Goal: Check status: Check status

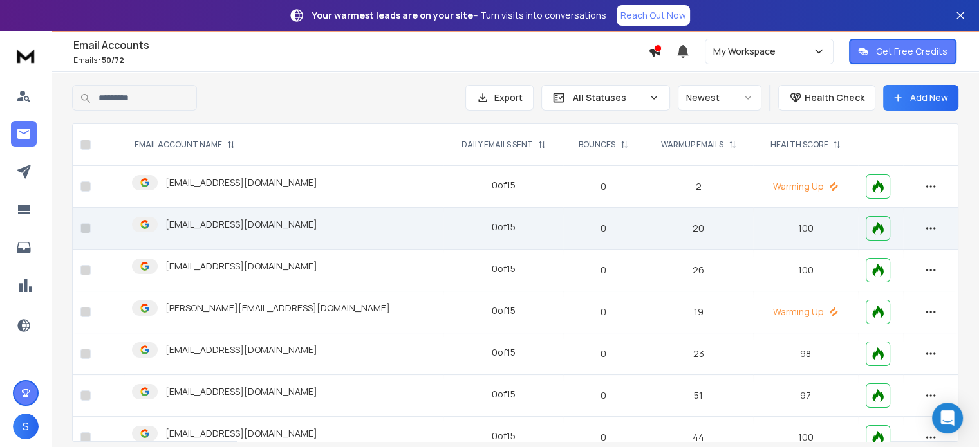
click at [198, 232] on td "[EMAIL_ADDRESS][DOMAIN_NAME]" at bounding box center [283, 229] width 319 height 42
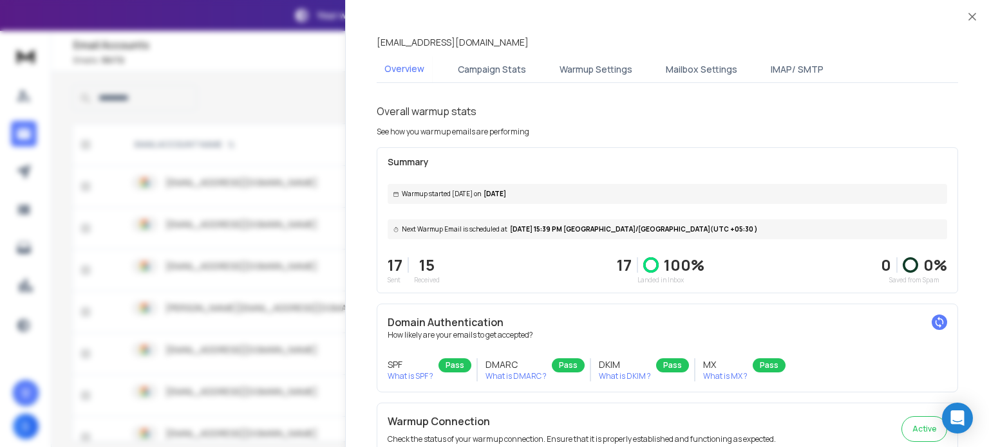
click at [586, 58] on button "Warmup Settings" at bounding box center [596, 69] width 88 height 28
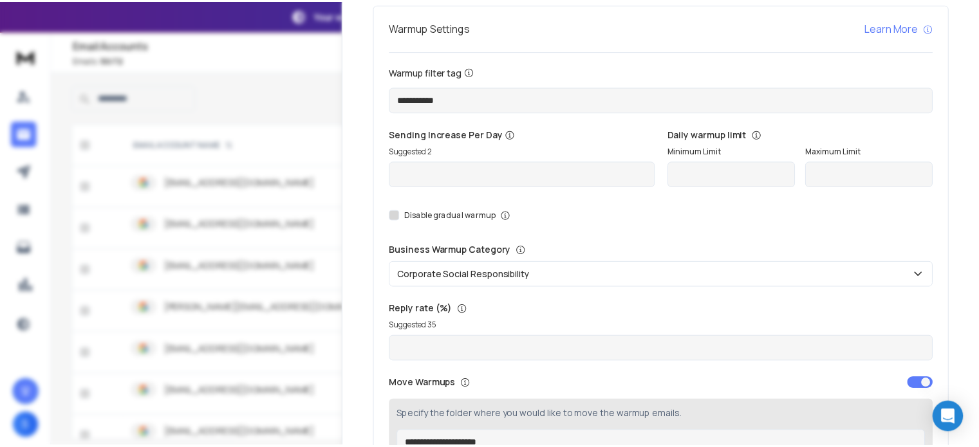
scroll to position [193, 0]
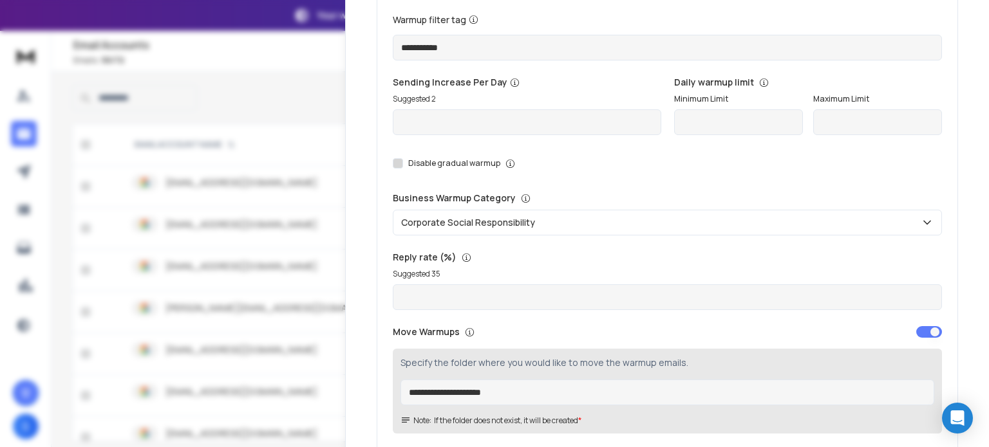
click at [256, 84] on div at bounding box center [494, 223] width 989 height 447
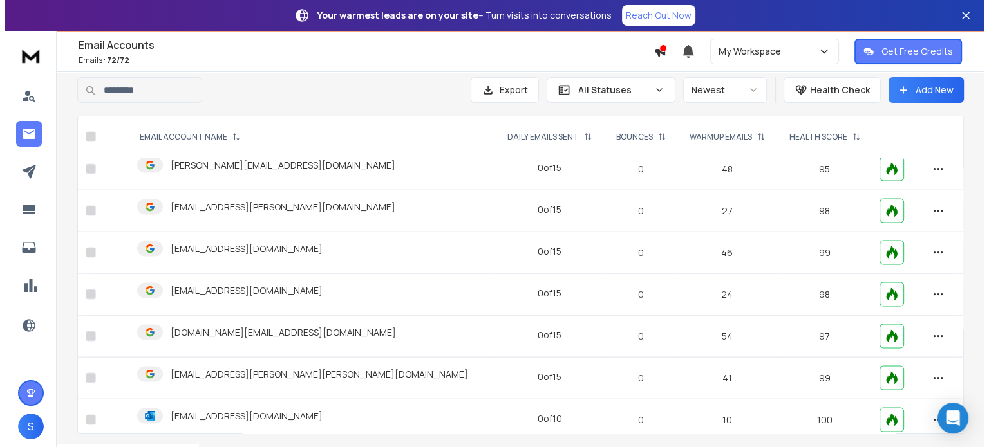
scroll to position [2738, 0]
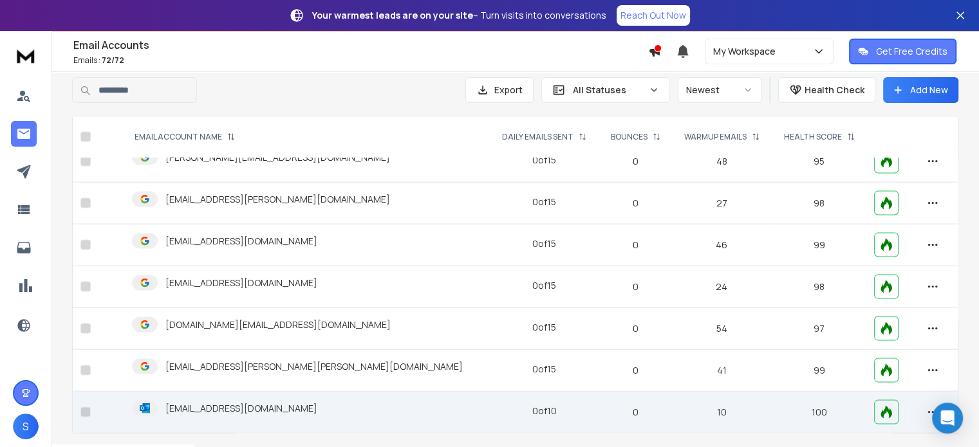
click at [273, 402] on p "[EMAIL_ADDRESS][DOMAIN_NAME]" at bounding box center [241, 408] width 152 height 13
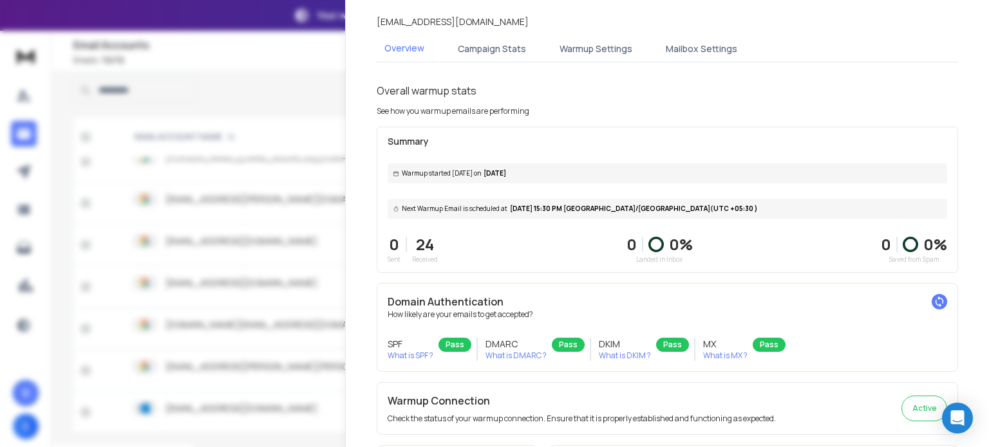
scroll to position [0, 0]
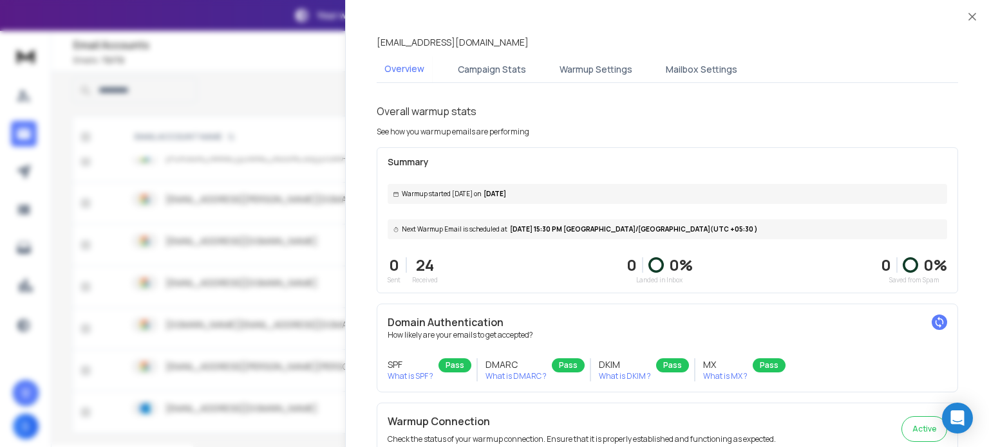
click at [590, 69] on button "Warmup Settings" at bounding box center [596, 69] width 88 height 28
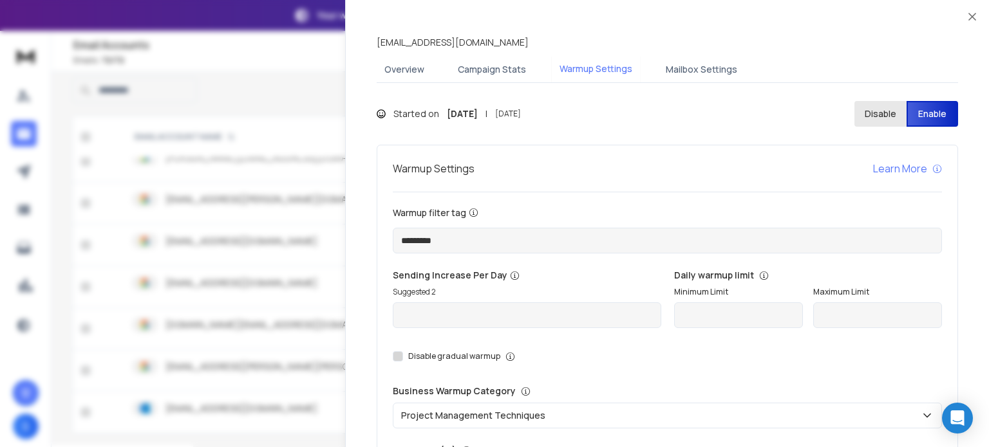
click at [497, 62] on button "Campaign Stats" at bounding box center [492, 69] width 84 height 28
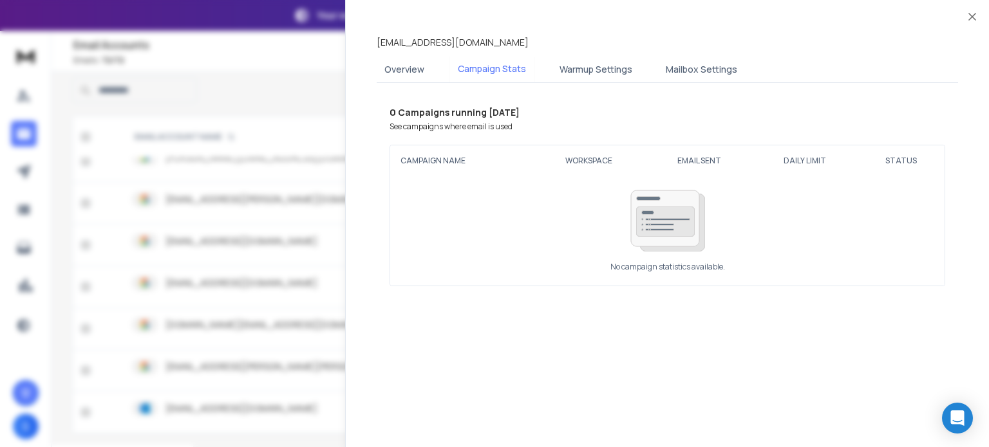
click at [414, 71] on button "Overview" at bounding box center [404, 69] width 55 height 28
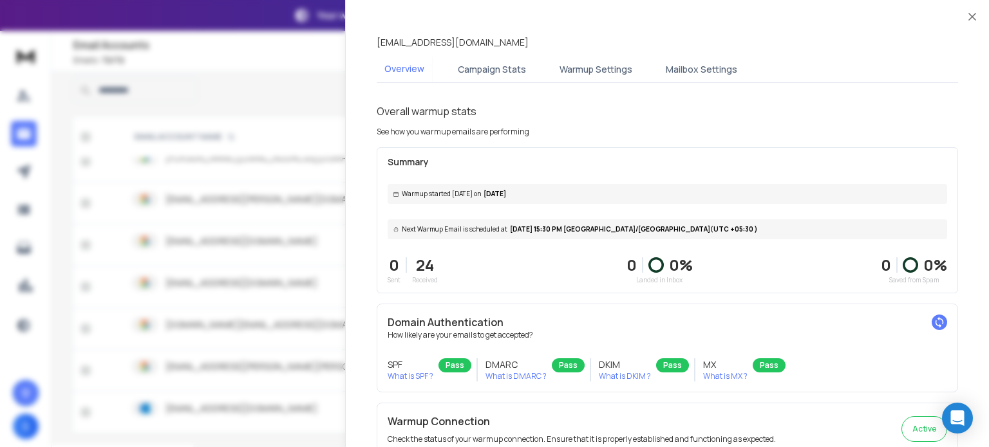
click at [587, 61] on button "Warmup Settings" at bounding box center [596, 69] width 88 height 28
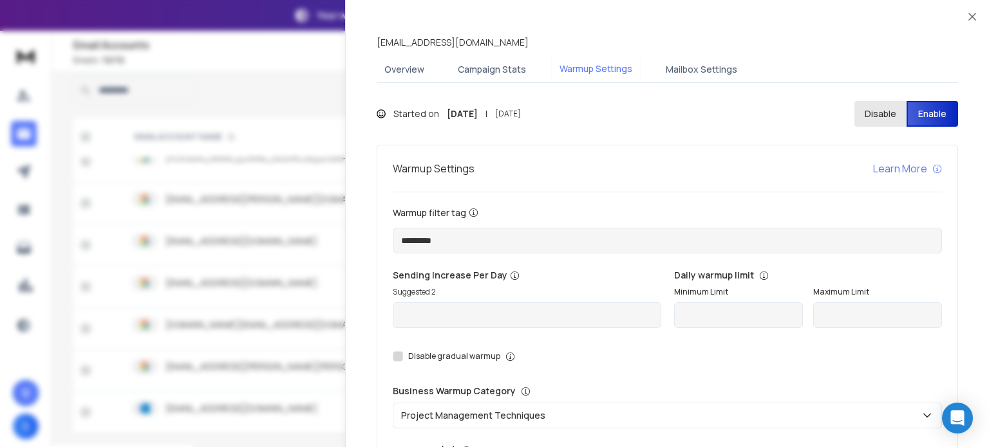
click at [291, 109] on div at bounding box center [494, 223] width 989 height 447
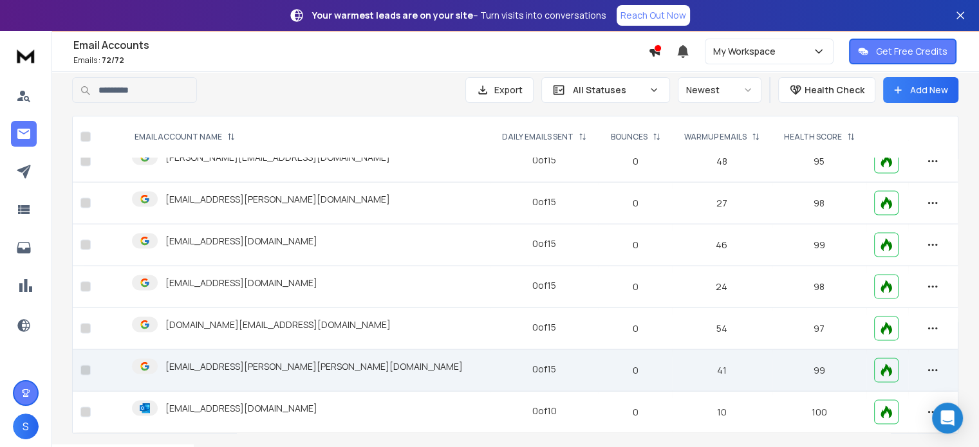
click at [230, 361] on p "[EMAIL_ADDRESS][PERSON_NAME][PERSON_NAME][DOMAIN_NAME]" at bounding box center [313, 367] width 297 height 13
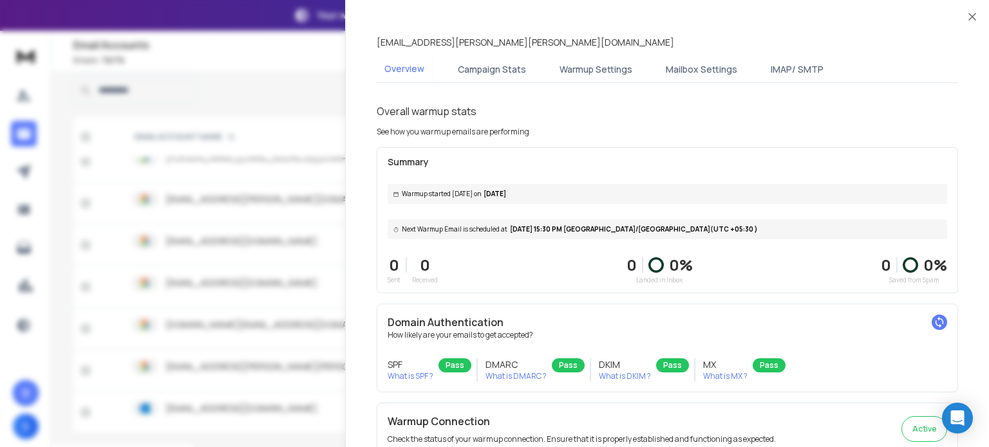
click at [596, 59] on button "Warmup Settings" at bounding box center [596, 69] width 88 height 28
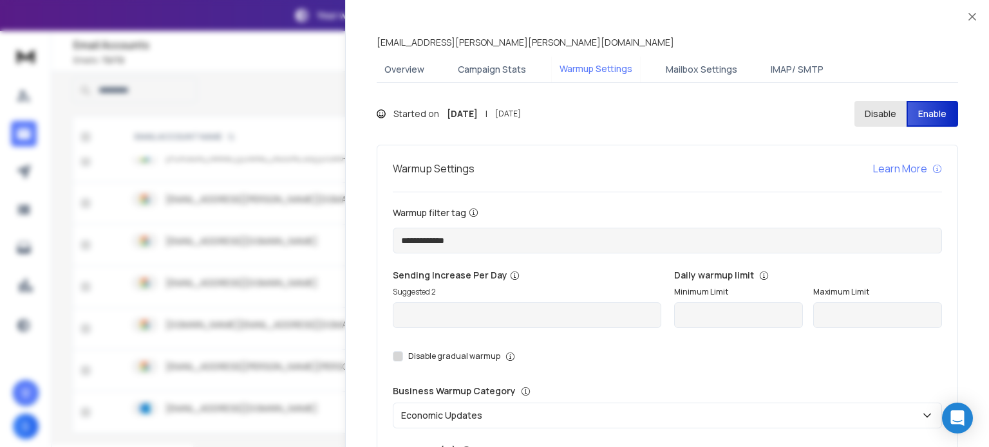
click at [413, 69] on button "Overview" at bounding box center [404, 69] width 55 height 28
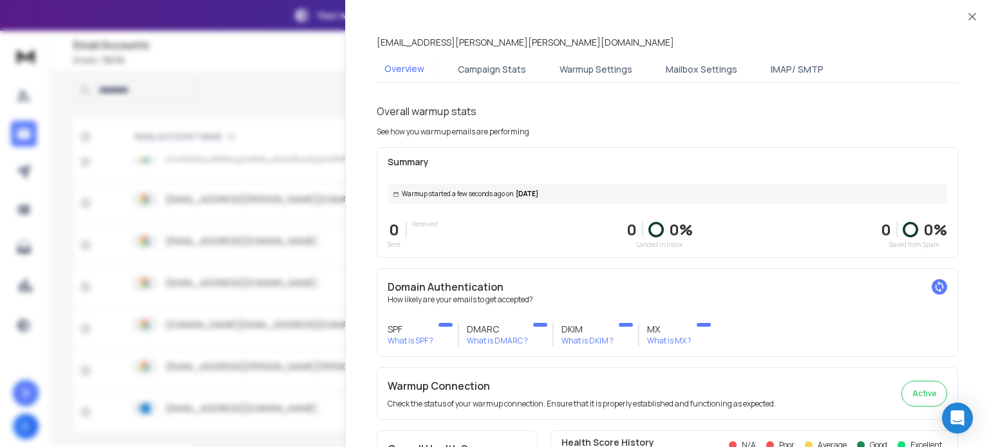
click at [301, 124] on div at bounding box center [494, 223] width 989 height 447
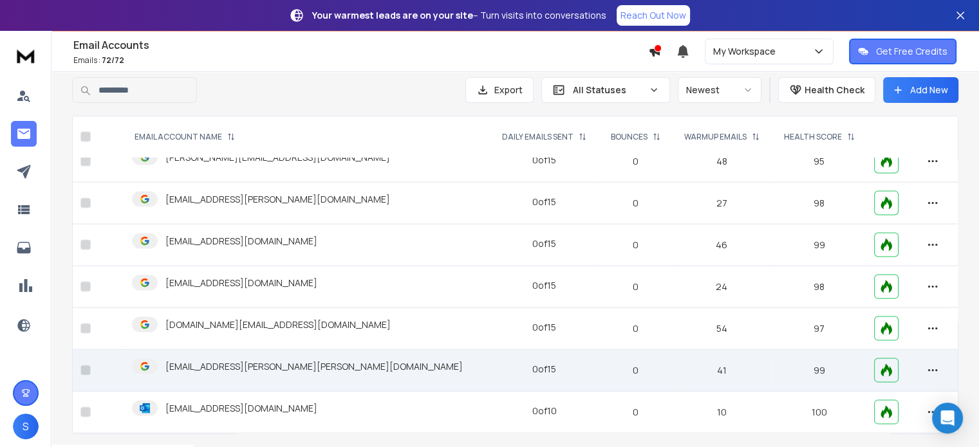
click at [238, 361] on p "[EMAIL_ADDRESS][PERSON_NAME][PERSON_NAME][DOMAIN_NAME]" at bounding box center [313, 367] width 297 height 13
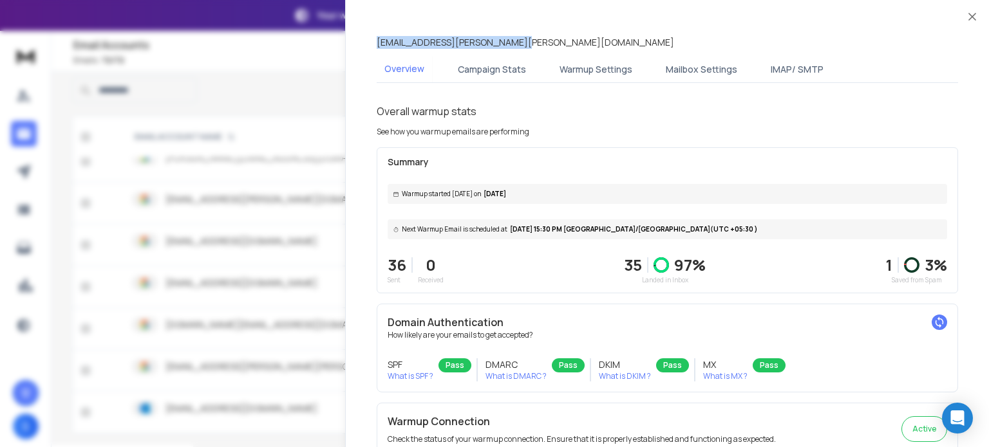
drag, startPoint x: 376, startPoint y: 44, endPoint x: 507, endPoint y: 43, distance: 131.3
copy p "[EMAIL_ADDRESS][PERSON_NAME][PERSON_NAME][DOMAIN_NAME]"
click at [286, 100] on div at bounding box center [494, 223] width 989 height 447
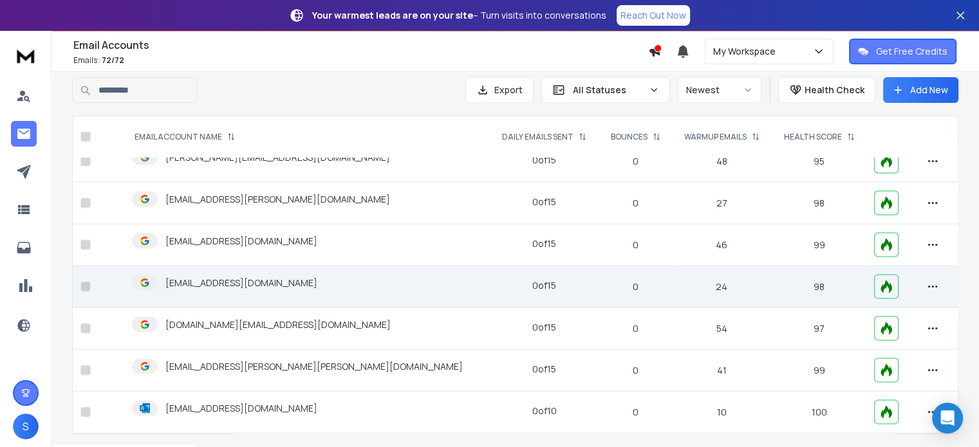
click at [269, 298] on td "[EMAIL_ADDRESS][DOMAIN_NAME]" at bounding box center [307, 288] width 366 height 42
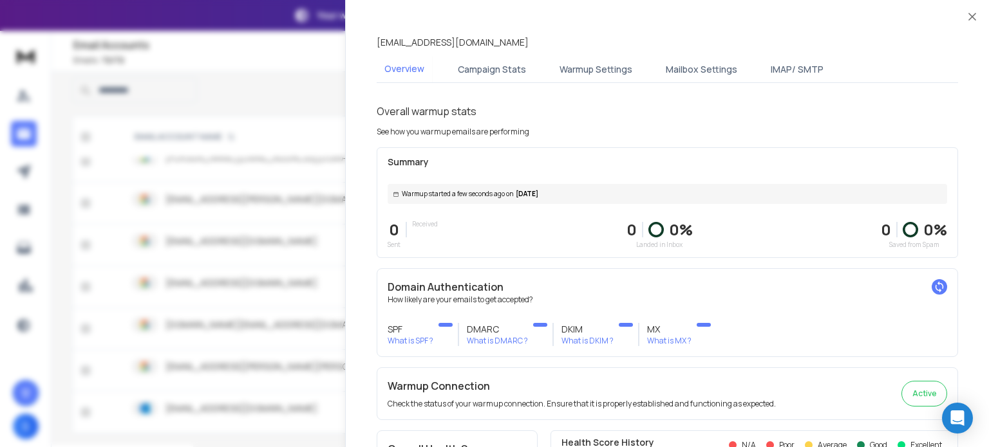
click at [230, 75] on div at bounding box center [494, 223] width 989 height 447
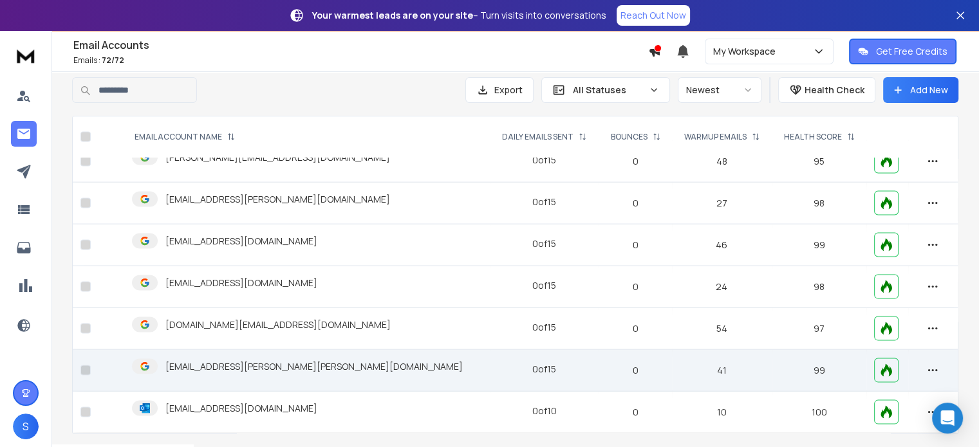
click at [245, 350] on td "[EMAIL_ADDRESS][PERSON_NAME][PERSON_NAME][DOMAIN_NAME]" at bounding box center [307, 371] width 366 height 42
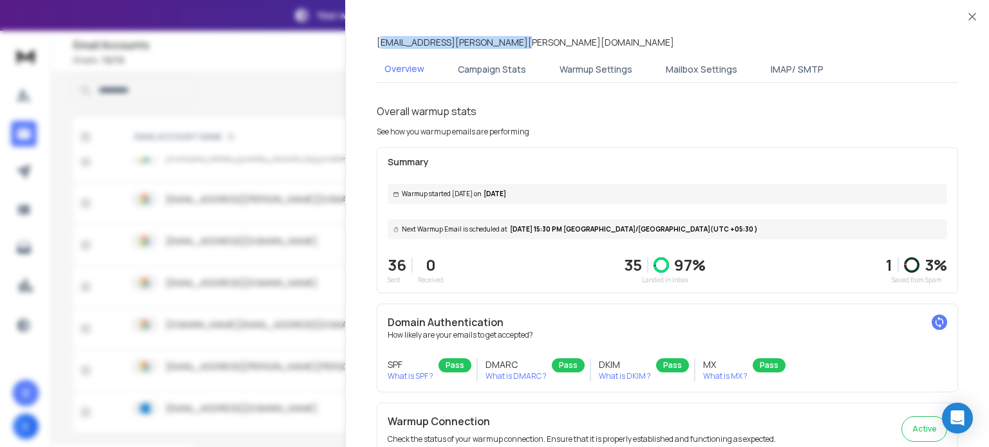
drag, startPoint x: 379, startPoint y: 35, endPoint x: 529, endPoint y: 32, distance: 150.7
click at [301, 56] on div at bounding box center [494, 223] width 989 height 447
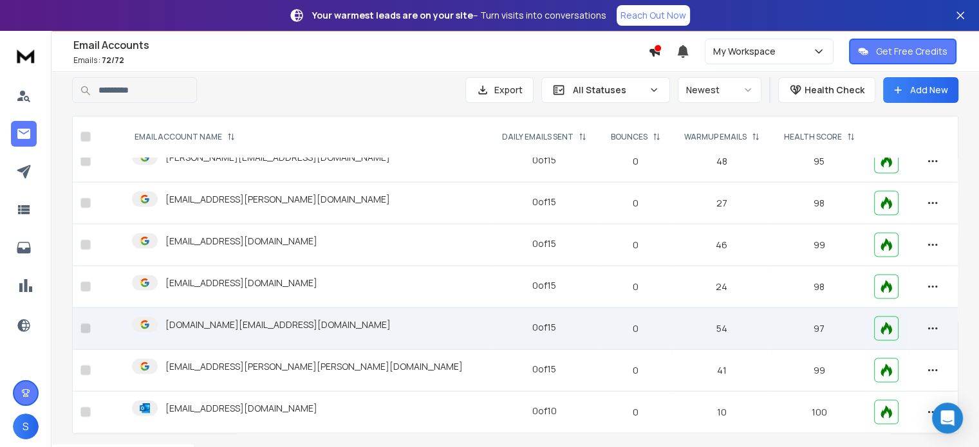
click at [258, 321] on p "[DOMAIN_NAME][EMAIL_ADDRESS][DOMAIN_NAME]" at bounding box center [277, 325] width 225 height 13
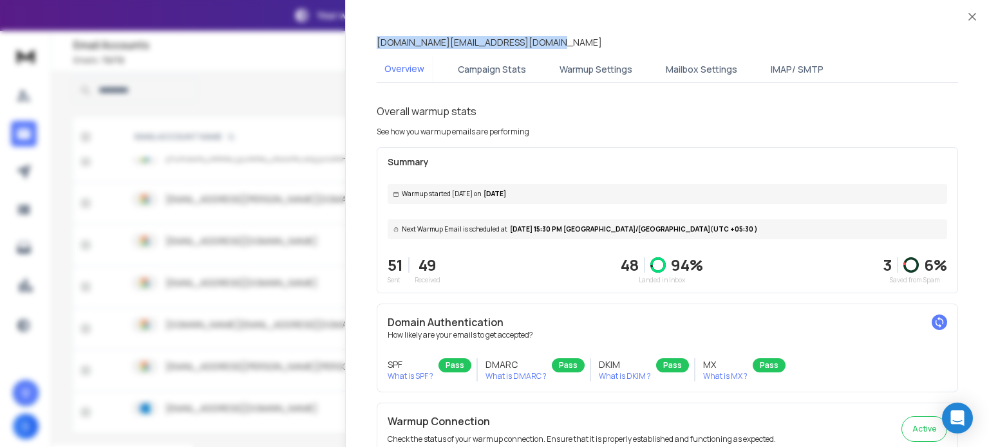
drag, startPoint x: 376, startPoint y: 42, endPoint x: 543, endPoint y: 45, distance: 167.4
click at [265, 92] on div at bounding box center [494, 223] width 989 height 447
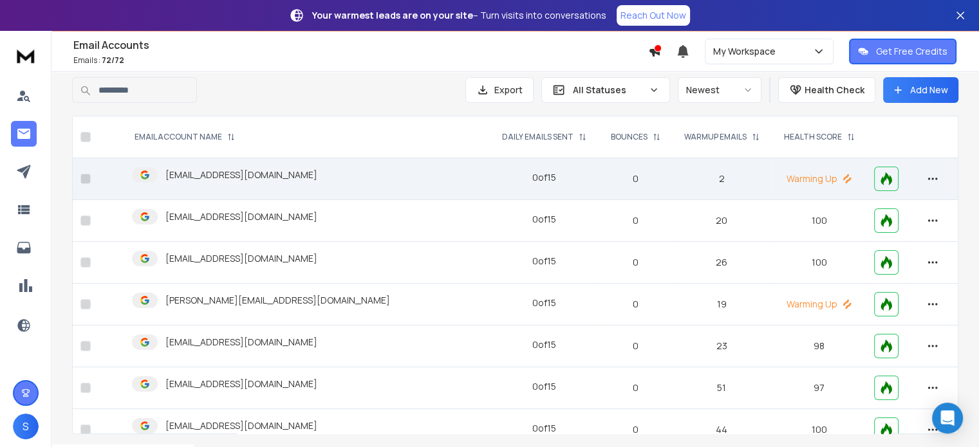
click at [294, 182] on div "[EMAIL_ADDRESS][DOMAIN_NAME]" at bounding box center [307, 174] width 350 height 15
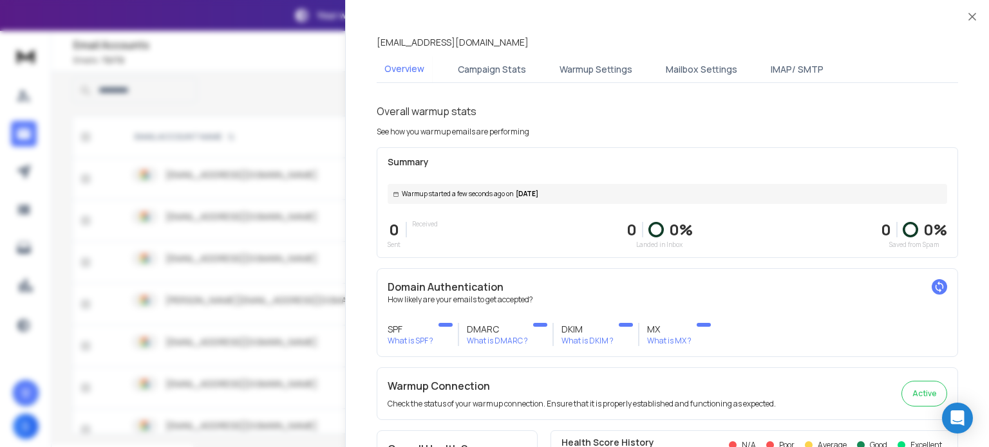
click at [309, 72] on div at bounding box center [494, 223] width 989 height 447
